Goal: Check status

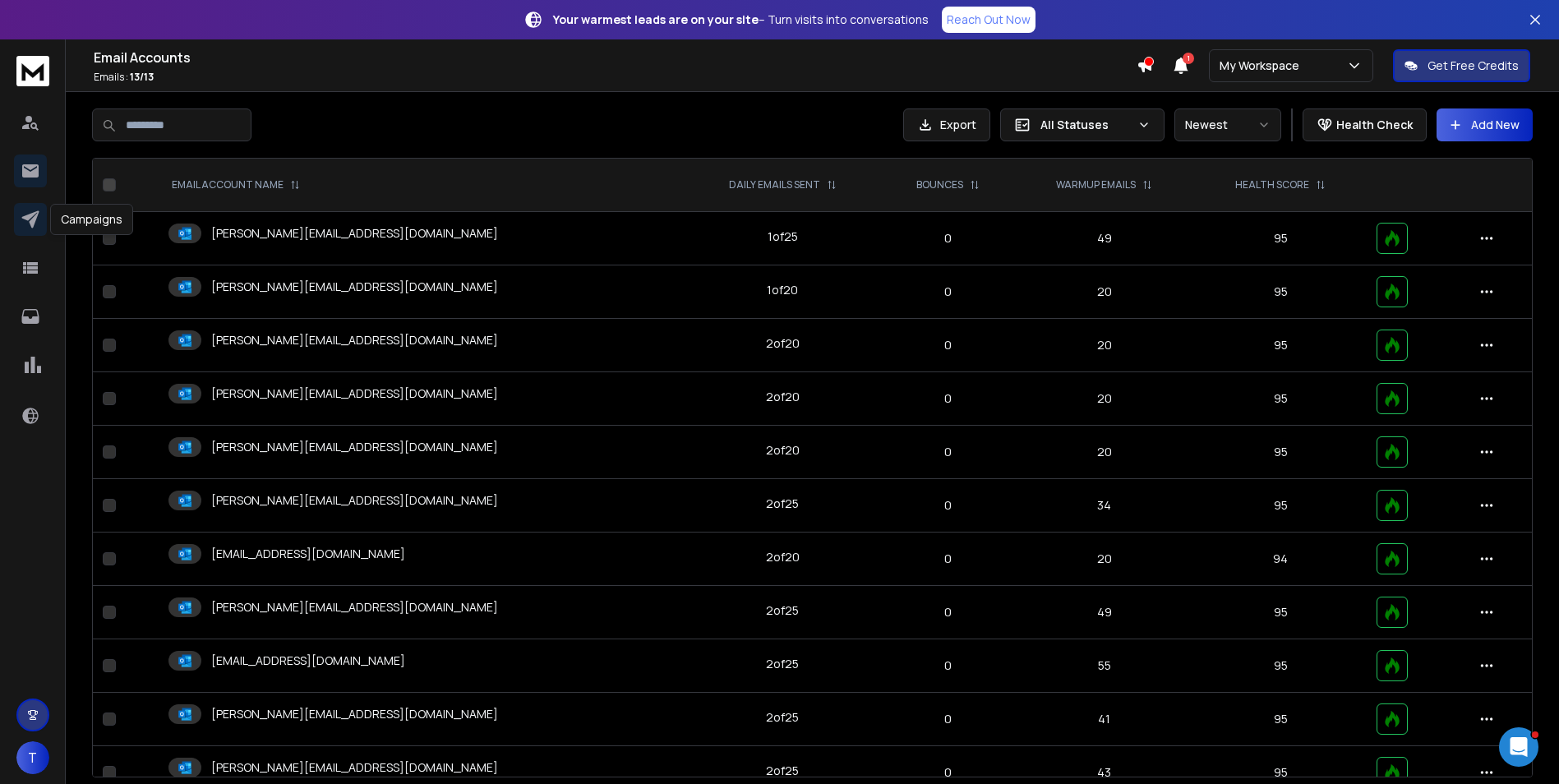
drag, startPoint x: 24, startPoint y: 218, endPoint x: 35, endPoint y: 219, distance: 11.0
click at [24, 218] on icon at bounding box center [29, 219] width 17 height 17
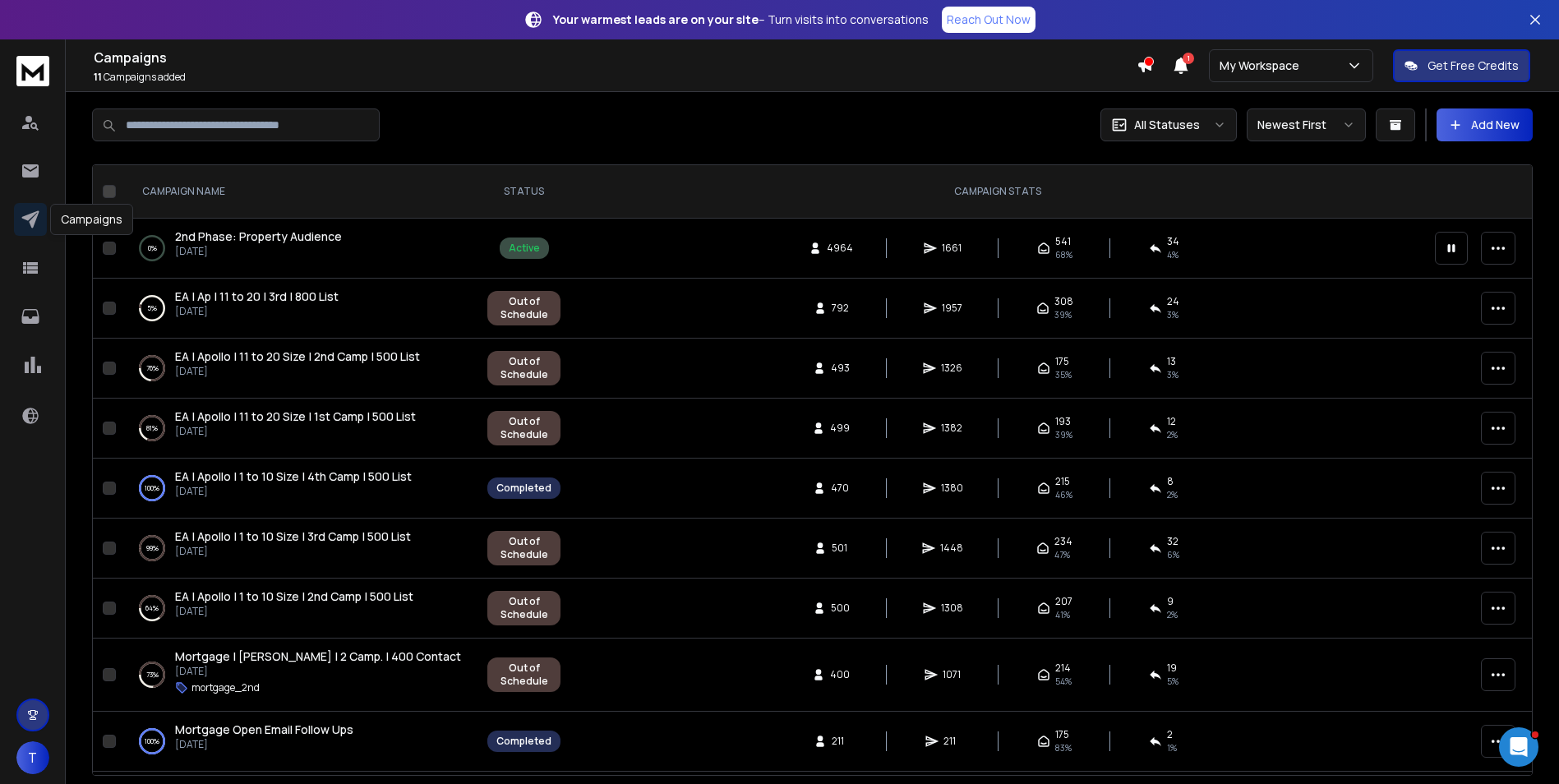
click at [267, 233] on span "2nd Phase: Property Audience" at bounding box center [259, 236] width 167 height 16
